Goal: Information Seeking & Learning: Learn about a topic

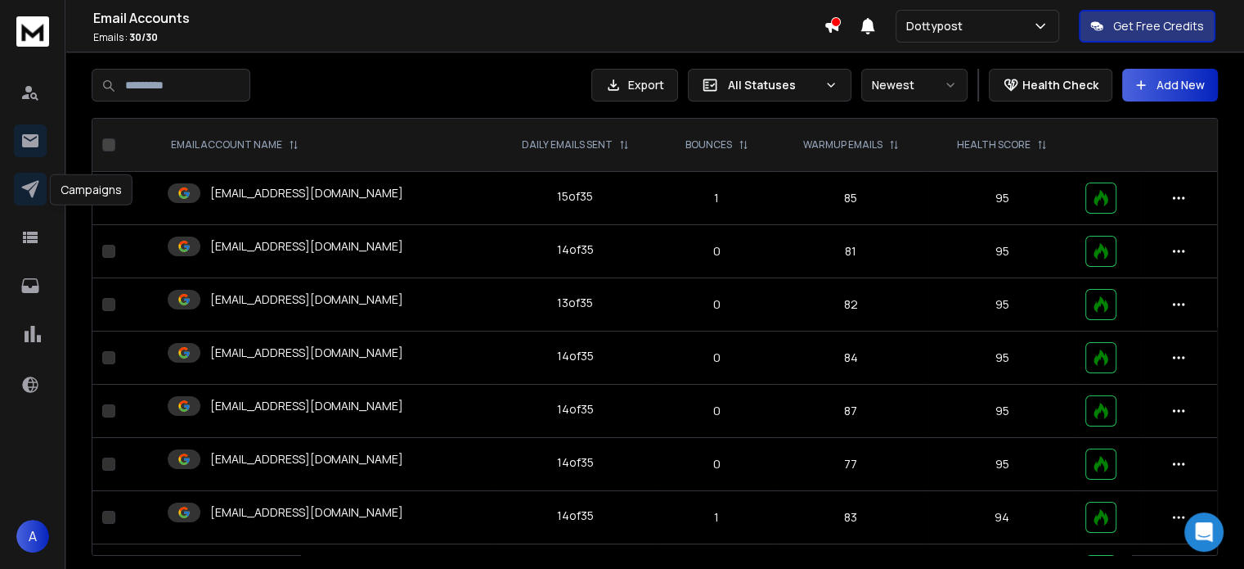
click at [29, 188] on icon at bounding box center [30, 189] width 20 height 20
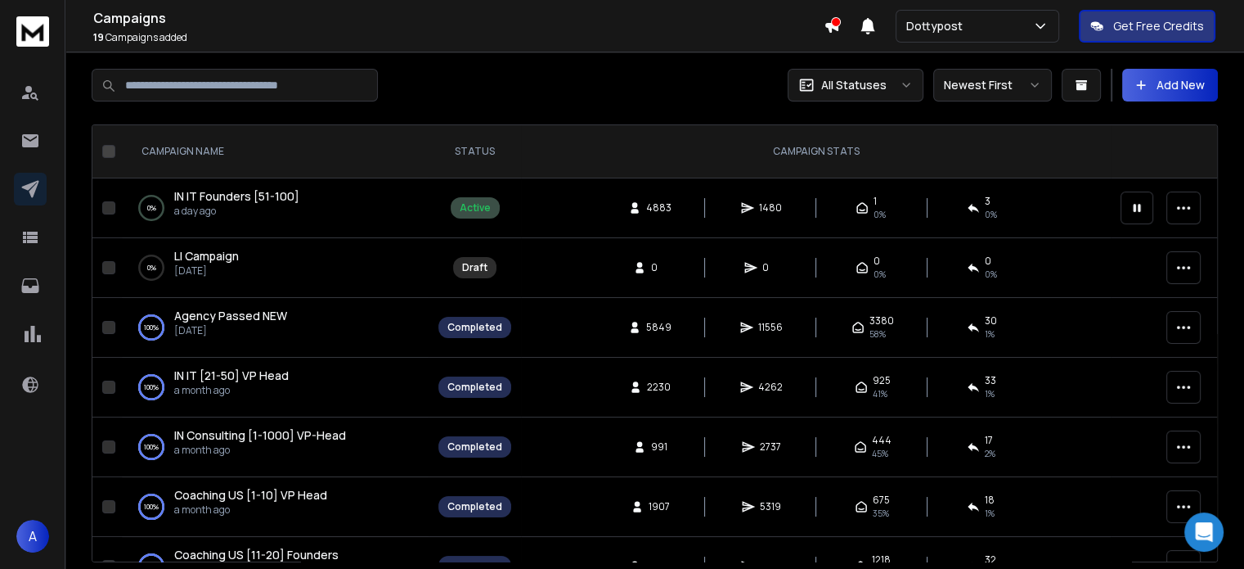
click at [245, 199] on span "IN IT Founders [51-100]" at bounding box center [236, 196] width 125 height 16
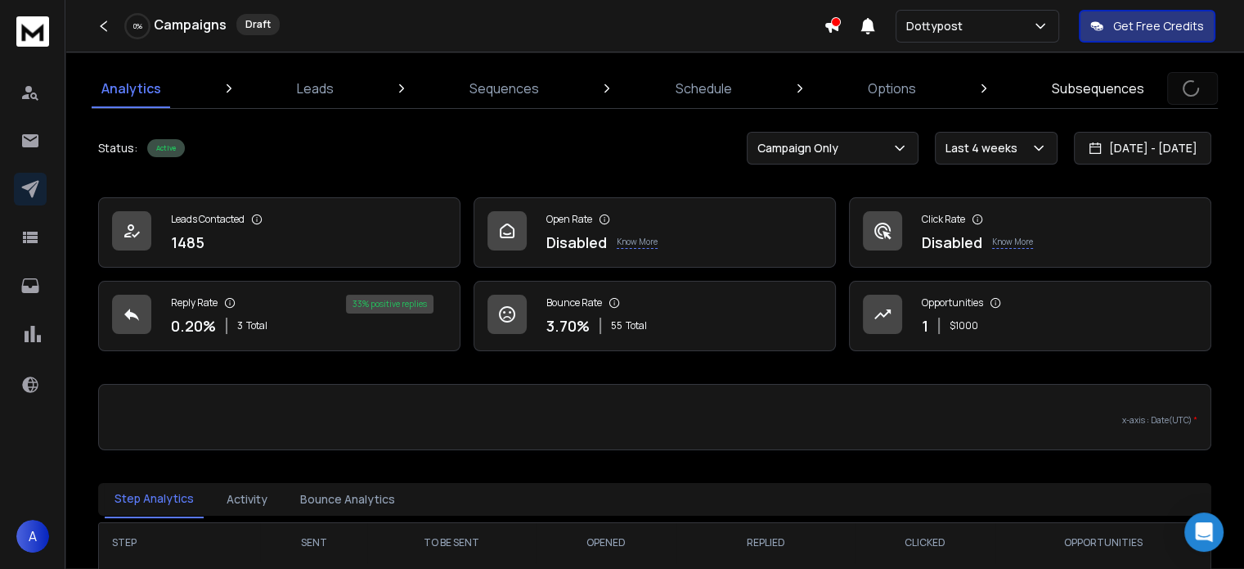
click at [1071, 89] on p "Subsequences" at bounding box center [1098, 89] width 92 height 20
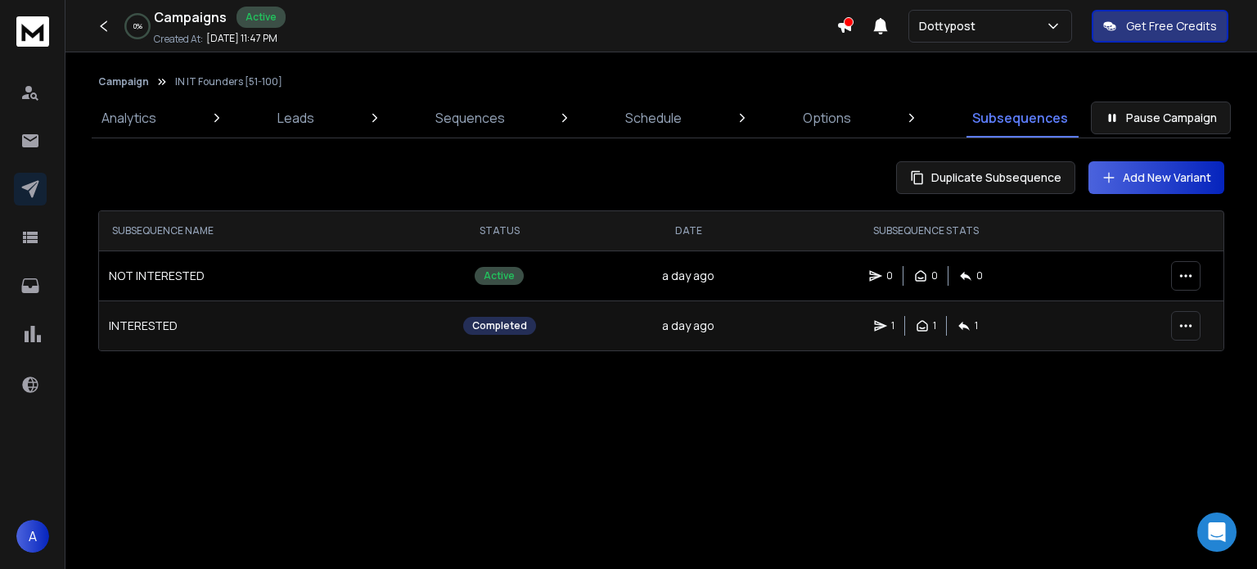
click at [171, 317] on td "INTERESTED" at bounding box center [246, 325] width 294 height 50
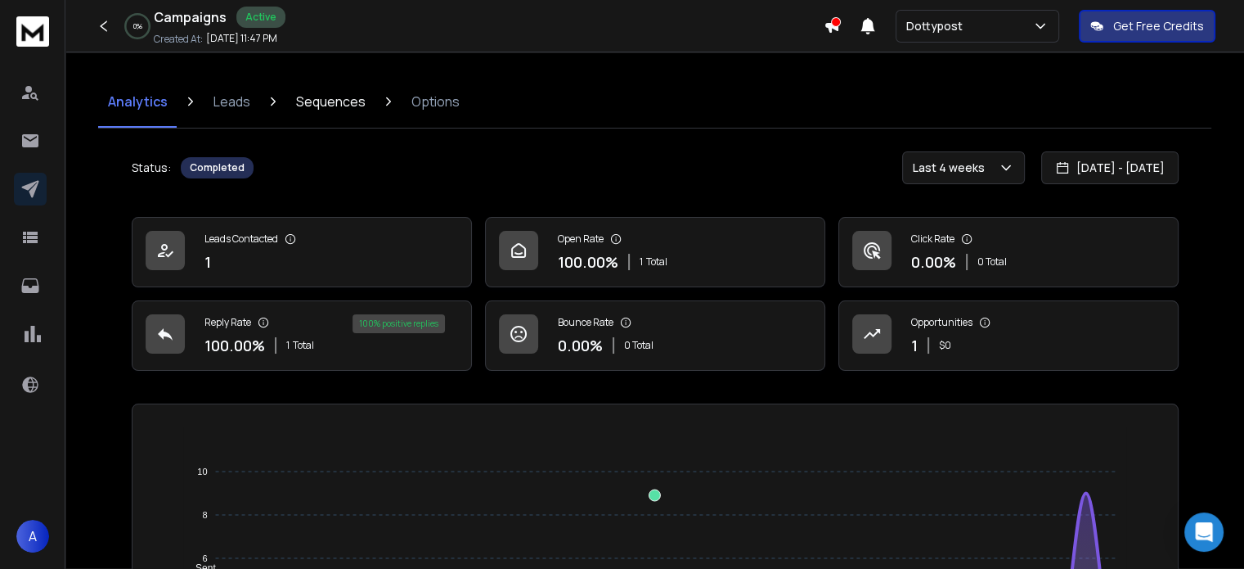
click at [340, 104] on p "Sequences" at bounding box center [331, 102] width 70 height 20
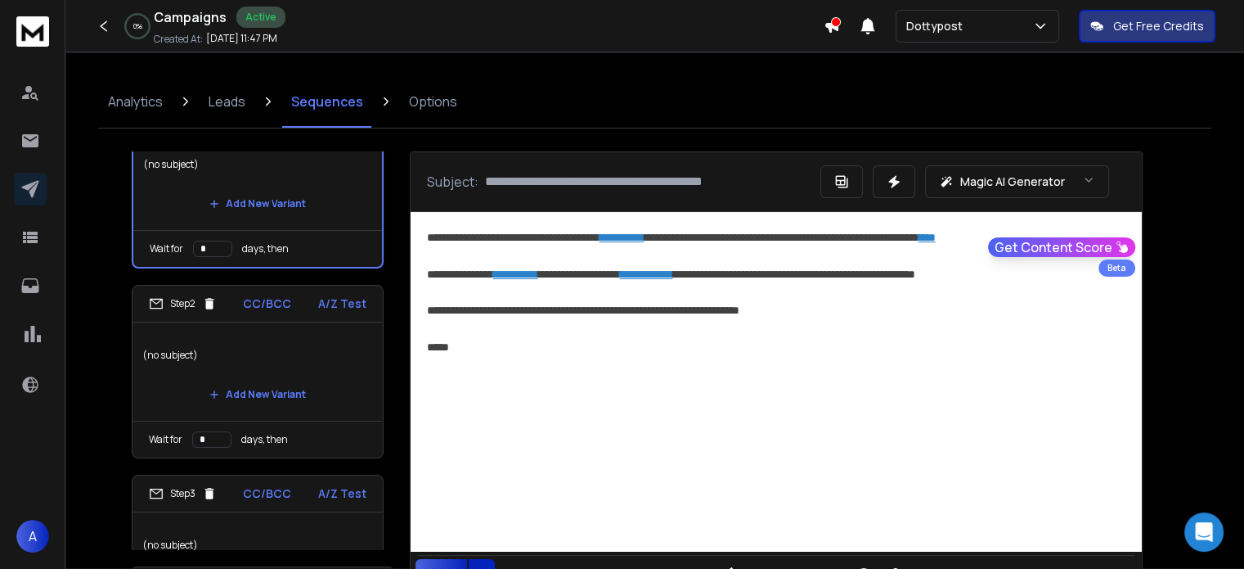
scroll to position [115, 0]
click at [275, 357] on p "(no subject)" at bounding box center [257, 354] width 231 height 46
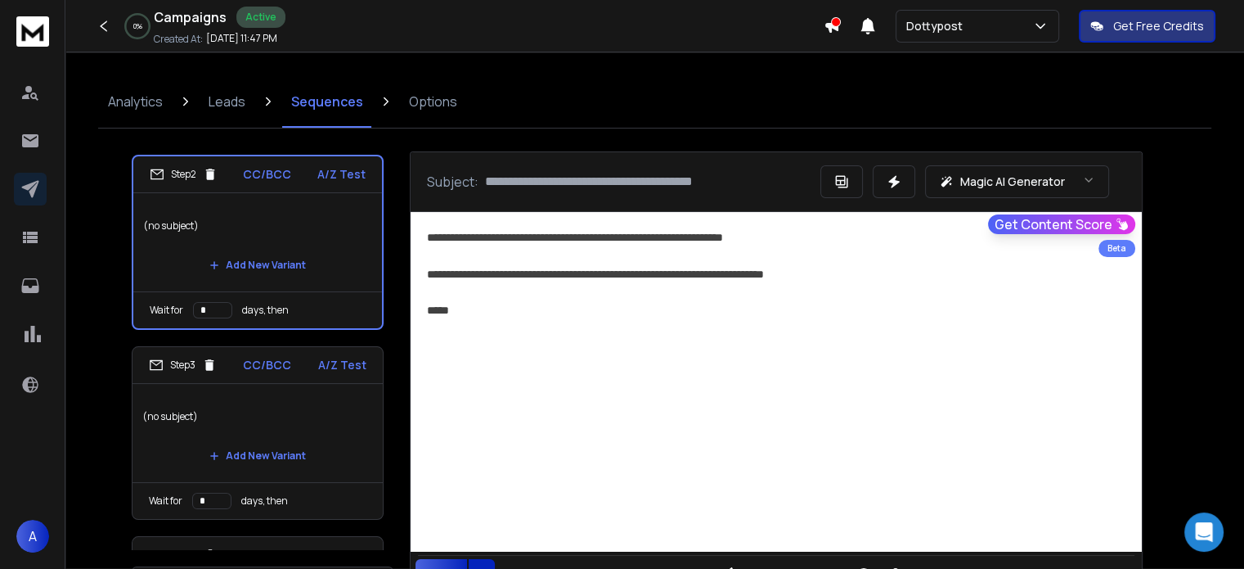
scroll to position [242, 0]
click at [286, 416] on p "(no subject)" at bounding box center [257, 417] width 231 height 46
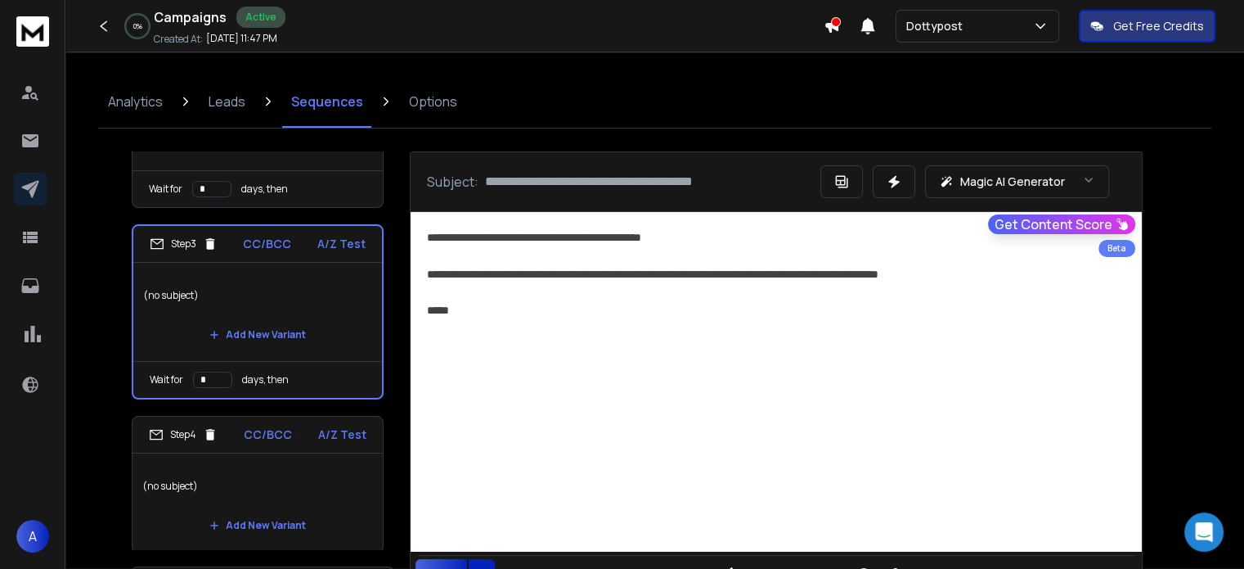
scroll to position [362, 0]
click at [267, 482] on p "(no subject)" at bounding box center [257, 487] width 231 height 46
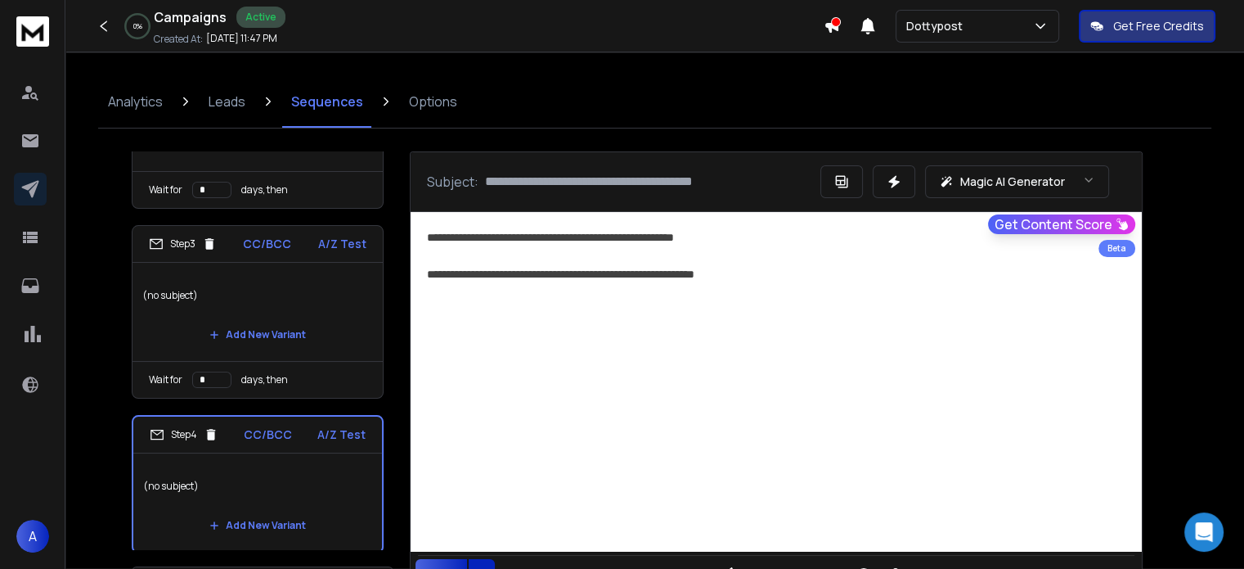
scroll to position [0, 0]
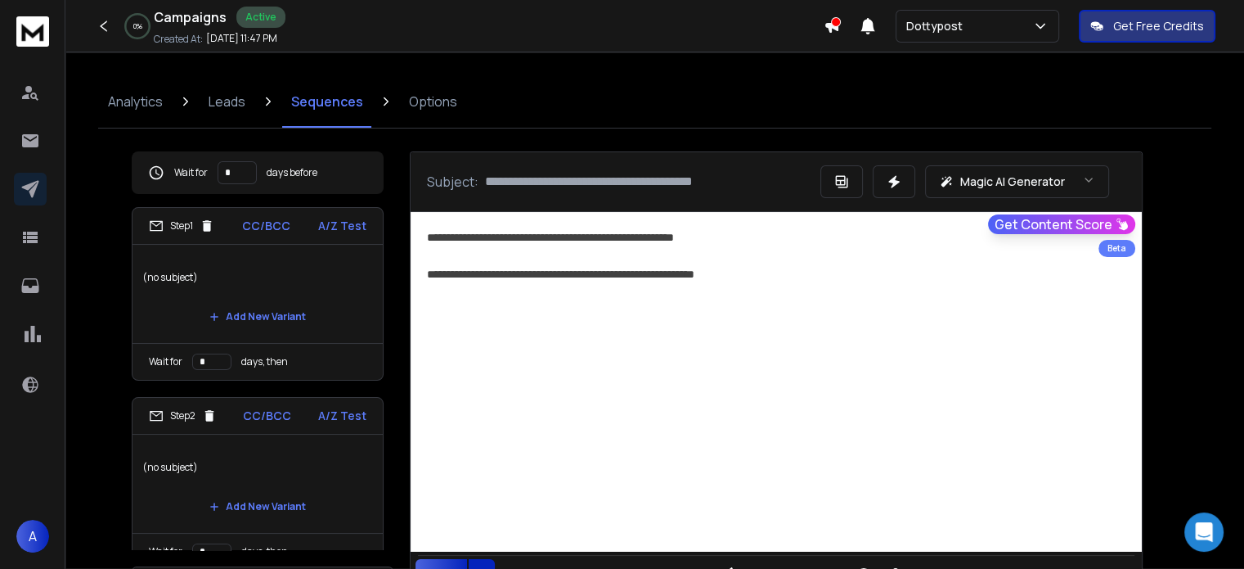
click at [287, 254] on p "(no subject)" at bounding box center [257, 277] width 231 height 46
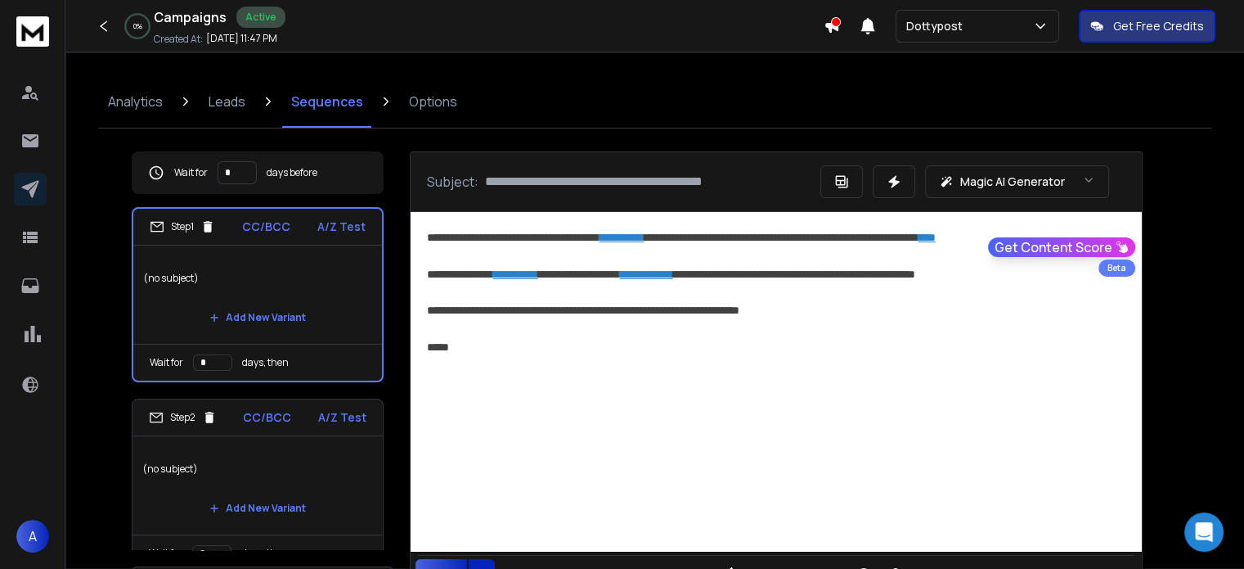
click at [245, 466] on p "(no subject)" at bounding box center [257, 469] width 231 height 46
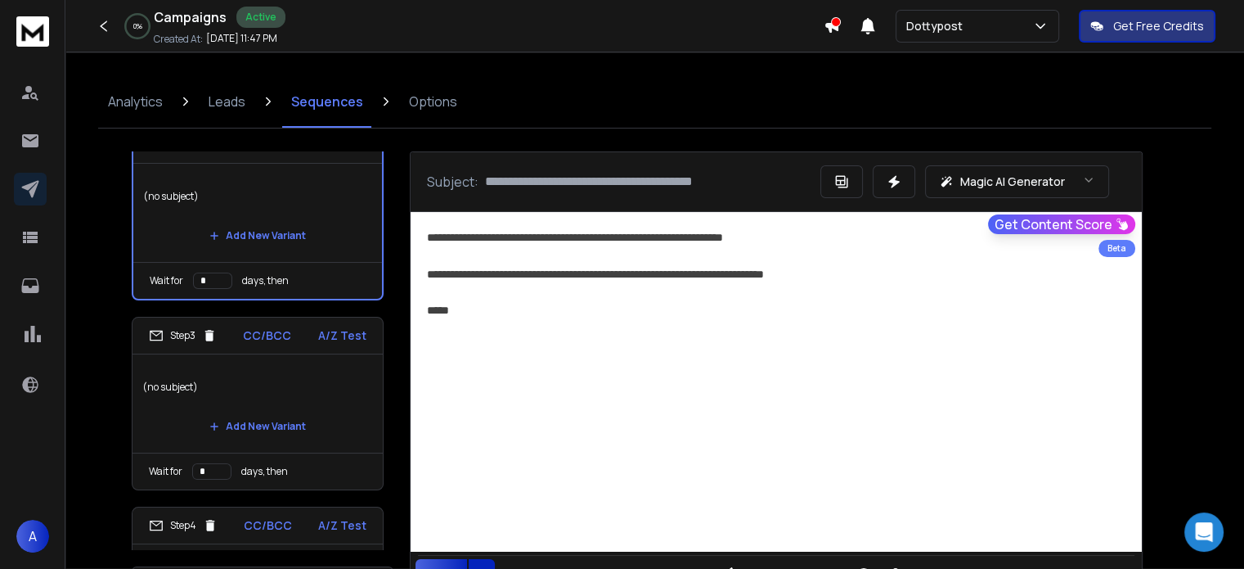
scroll to position [271, 0]
click at [255, 365] on p "(no subject)" at bounding box center [257, 388] width 231 height 46
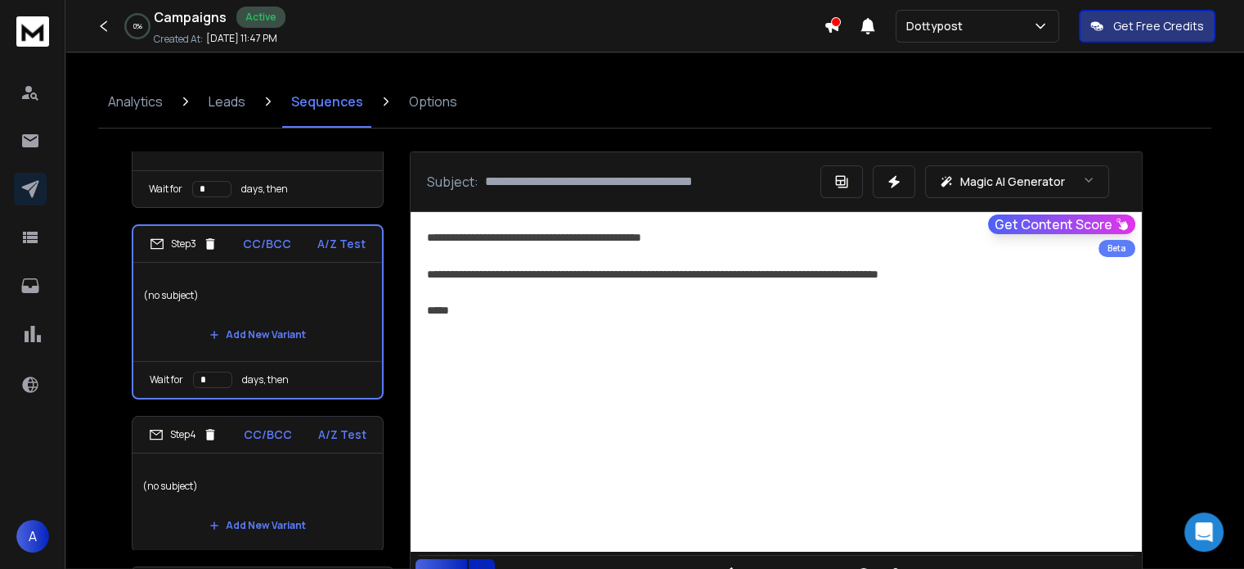
scroll to position [362, 0]
click at [229, 470] on p "(no subject)" at bounding box center [257, 487] width 231 height 46
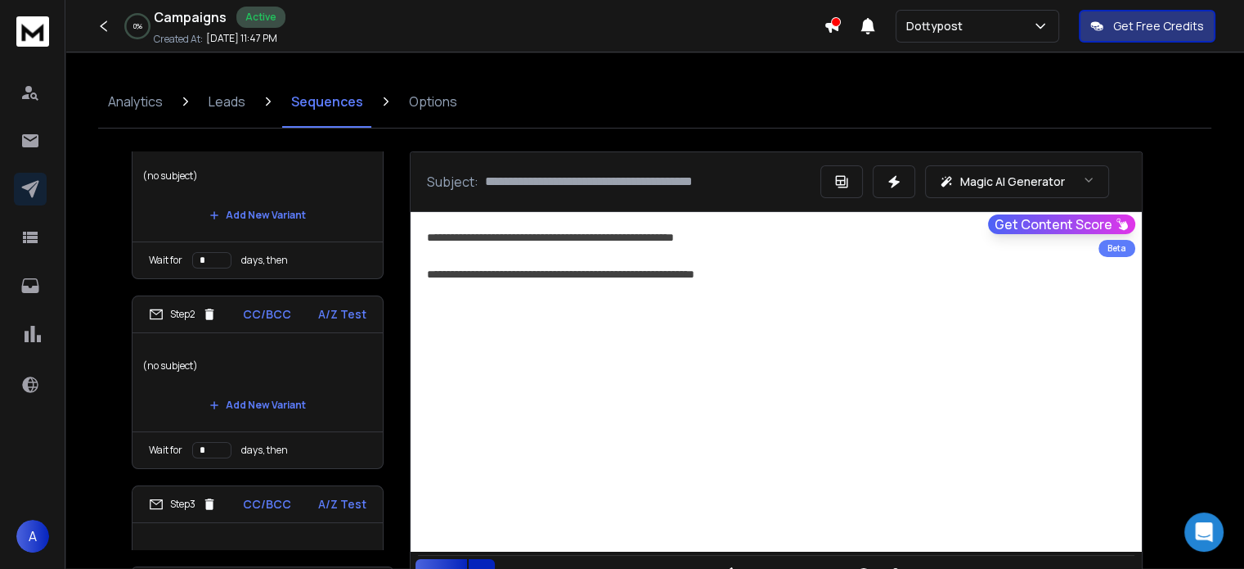
scroll to position [101, 0]
click at [281, 325] on div "Step 2 CC/BCC A/Z Test" at bounding box center [258, 315] width 250 height 37
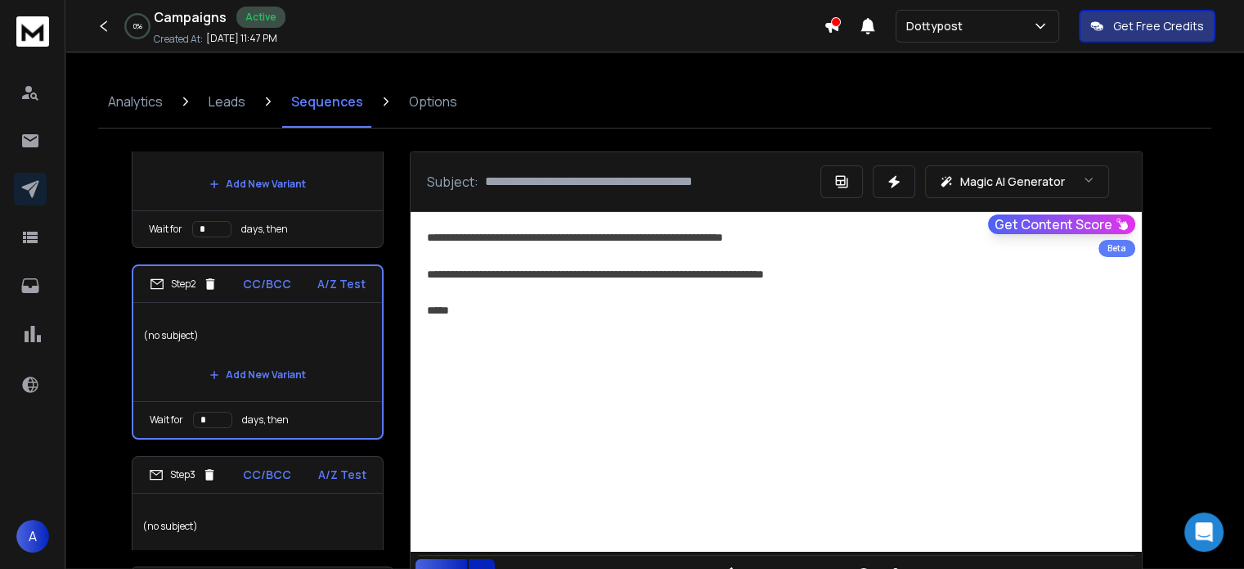
scroll to position [221, 0]
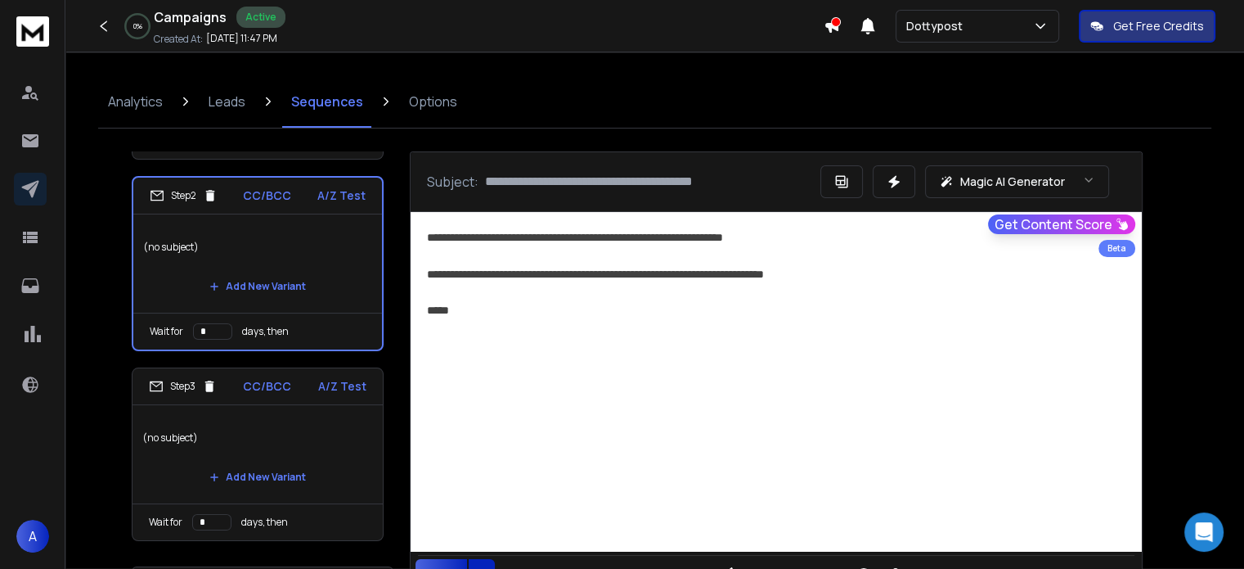
click at [289, 454] on p "(no subject)" at bounding box center [257, 438] width 231 height 46
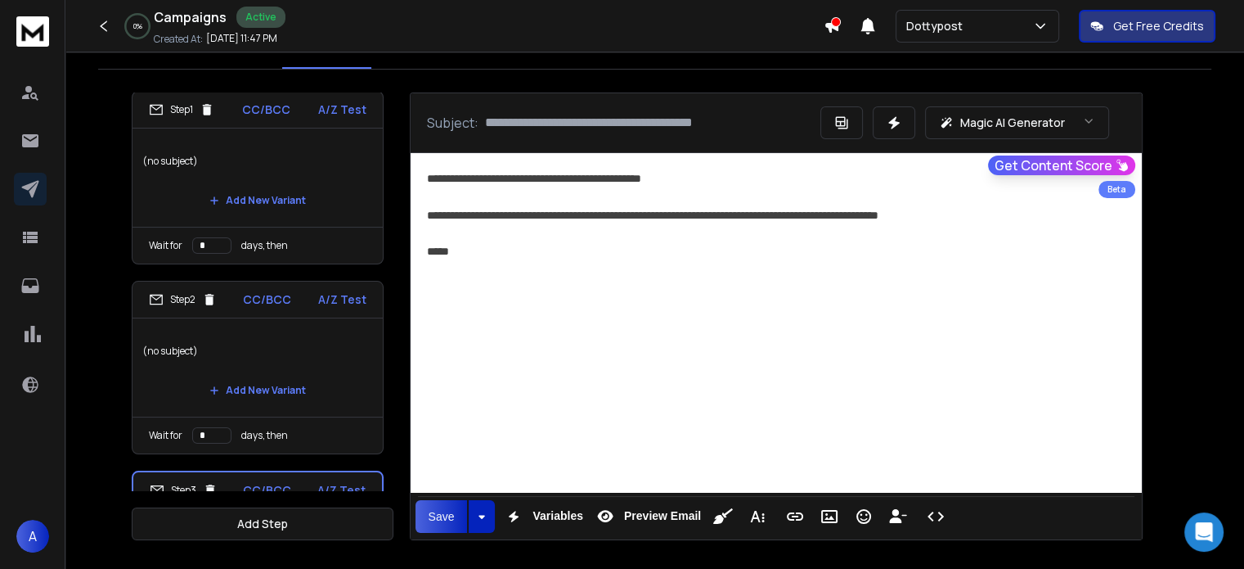
scroll to position [24, 0]
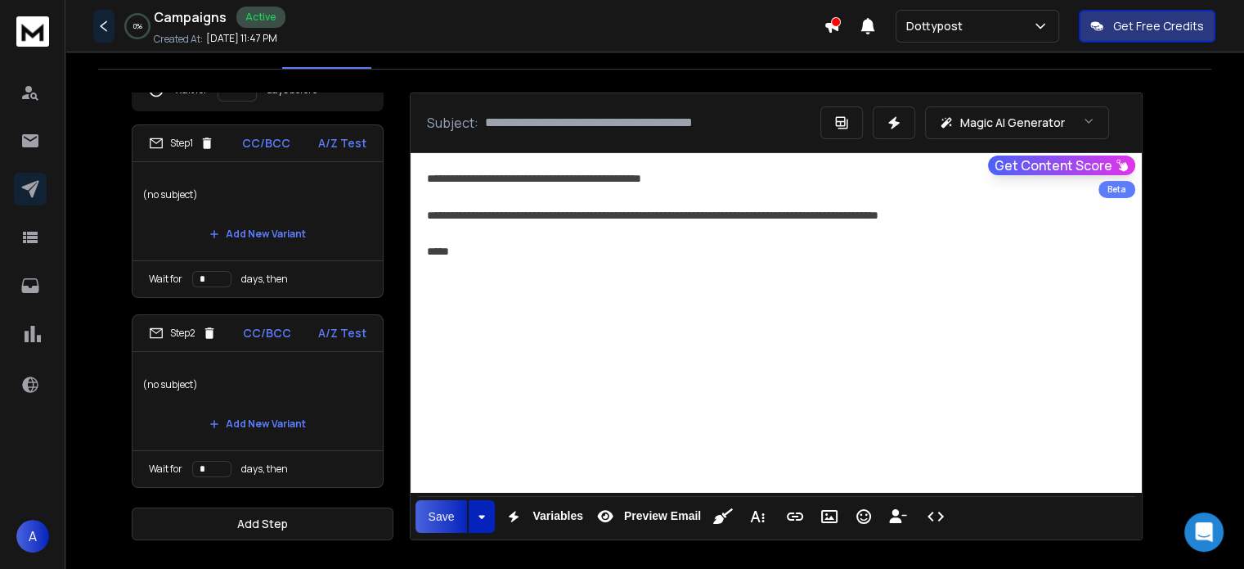
click at [107, 26] on icon at bounding box center [104, 26] width 15 height 15
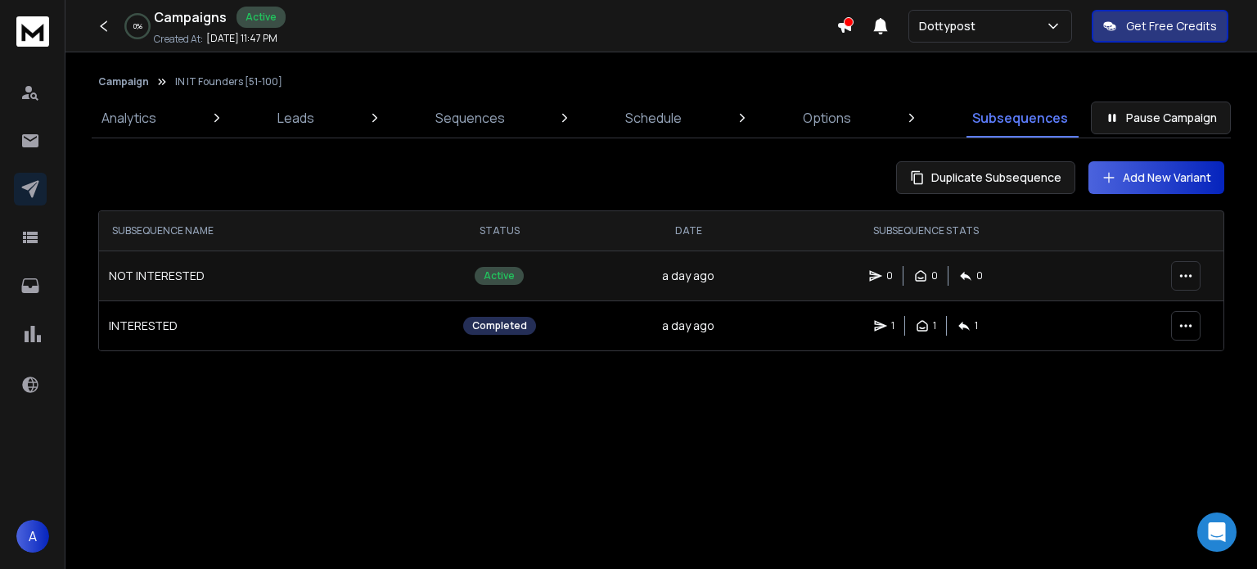
click at [173, 274] on td "NOT INTERESTED" at bounding box center [246, 275] width 294 height 50
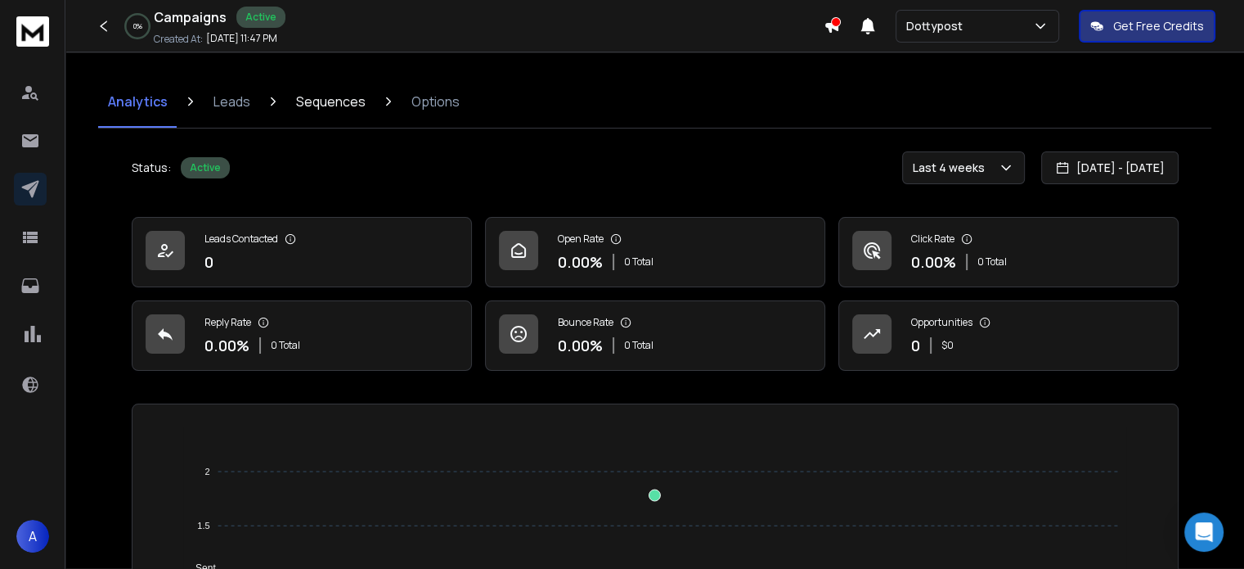
click at [325, 103] on p "Sequences" at bounding box center [331, 102] width 70 height 20
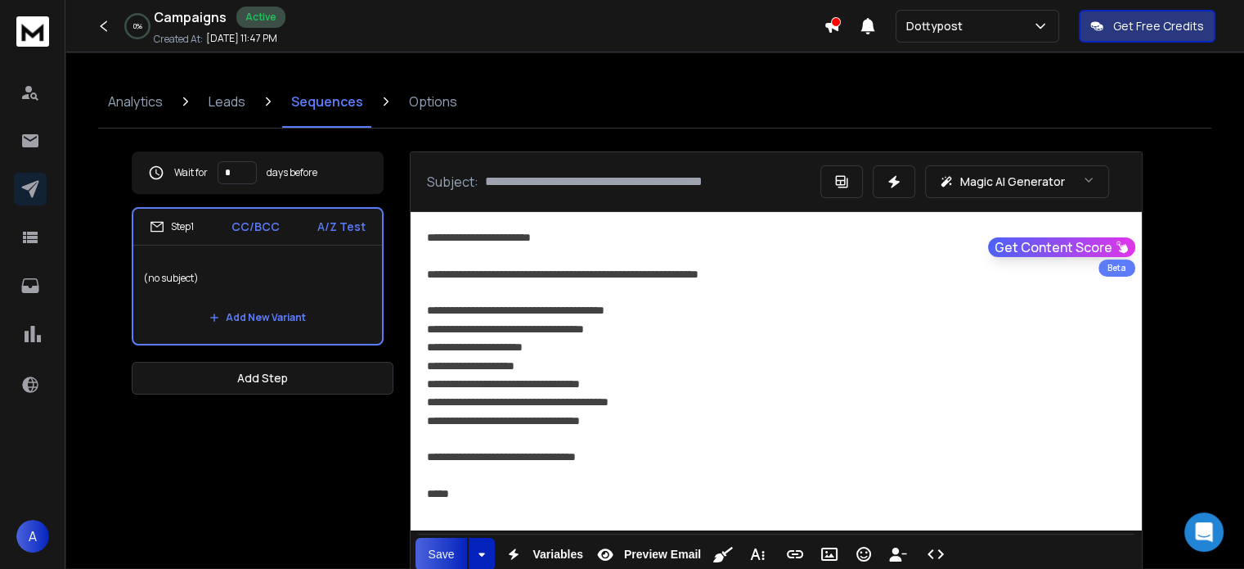
scroll to position [38, 0]
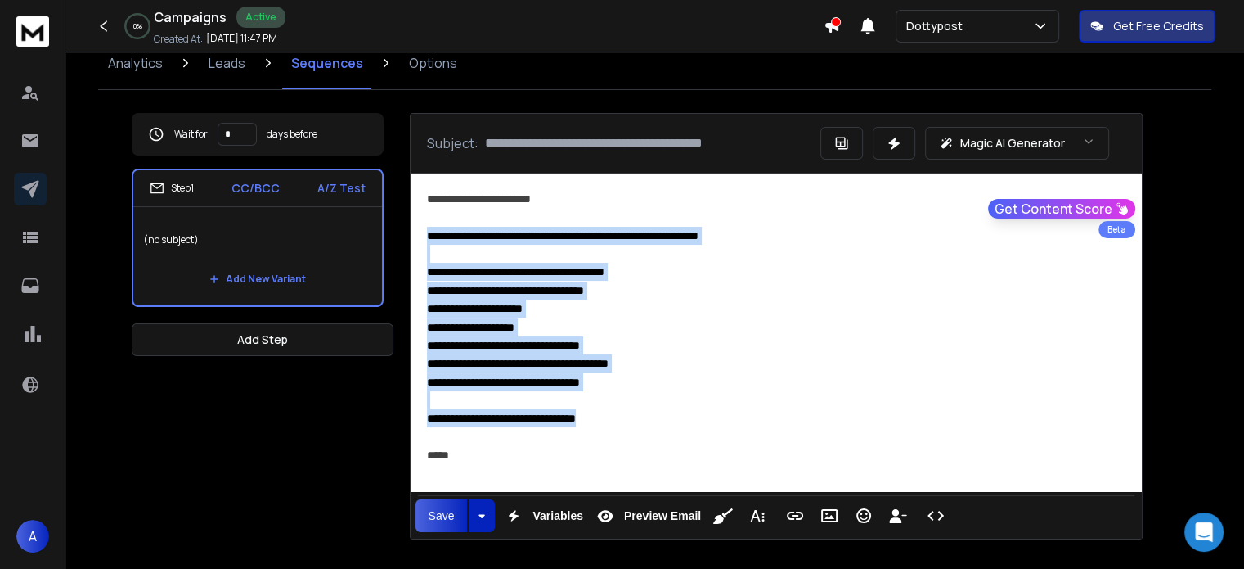
drag, startPoint x: 427, startPoint y: 236, endPoint x: 602, endPoint y: 425, distance: 257.0
click at [602, 425] on body "**********" at bounding box center [622, 246] width 1244 height 569
copy div "**********"
